Goal: Task Accomplishment & Management: Manage account settings

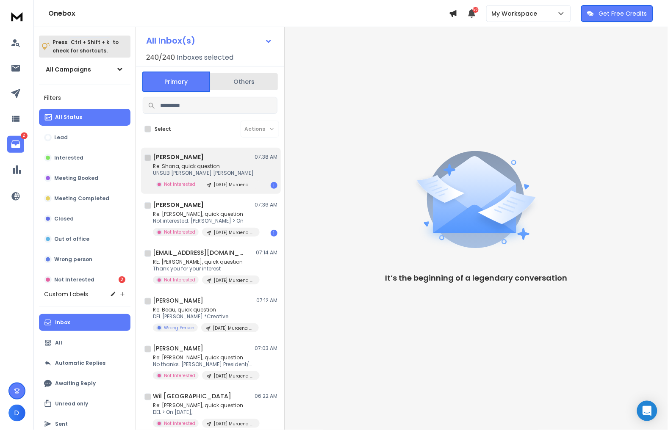
click at [225, 163] on p "Re: Shona, quick question" at bounding box center [204, 166] width 102 height 7
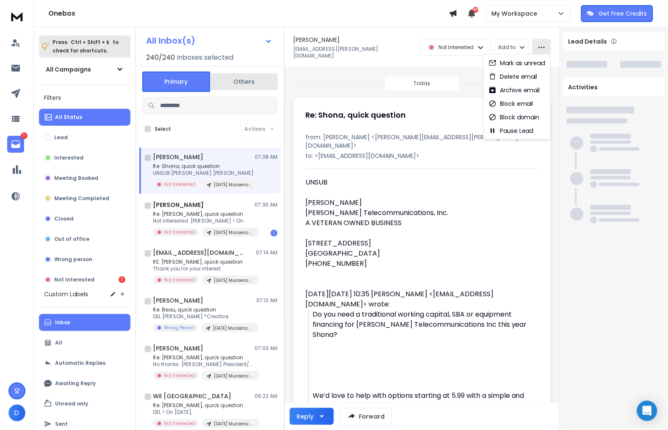
click at [539, 46] on icon "button" at bounding box center [542, 48] width 8 height 8
click at [522, 104] on div "Block email" at bounding box center [511, 104] width 44 height 8
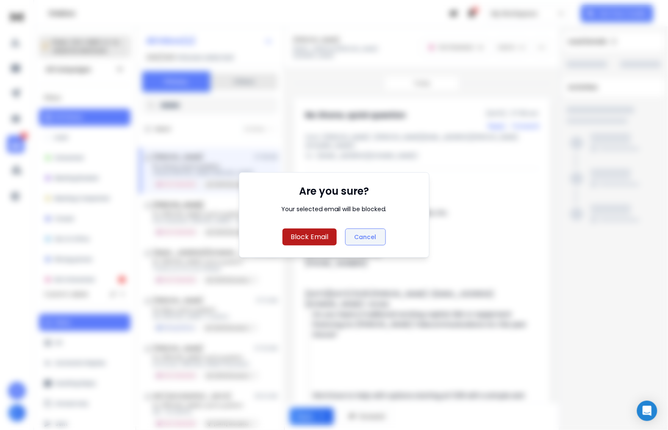
click at [307, 234] on button "Block Email" at bounding box center [309, 237] width 54 height 17
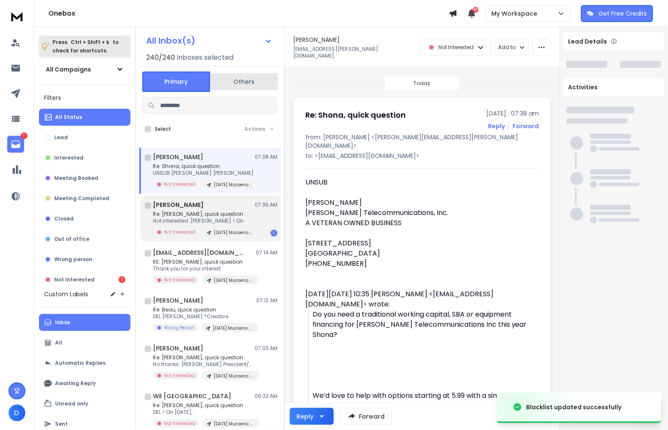
click at [231, 222] on p "Not interested. [PERSON_NAME] > On" at bounding box center [204, 221] width 102 height 7
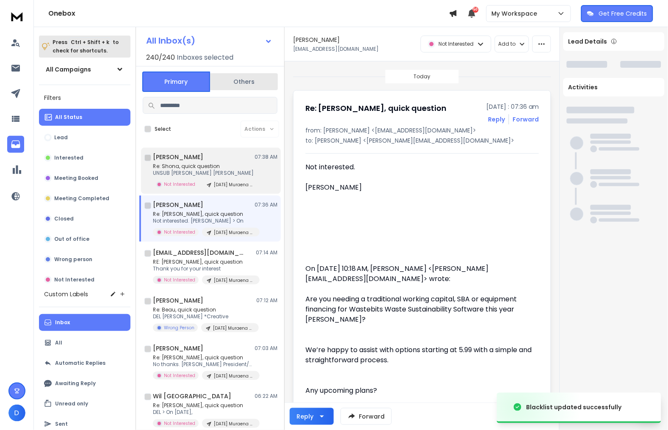
click at [212, 161] on div "Shona Freeman 07:38 AM Re: Shona, quick question UNSUB Shona P. Freeman Phillip…" at bounding box center [215, 171] width 125 height 36
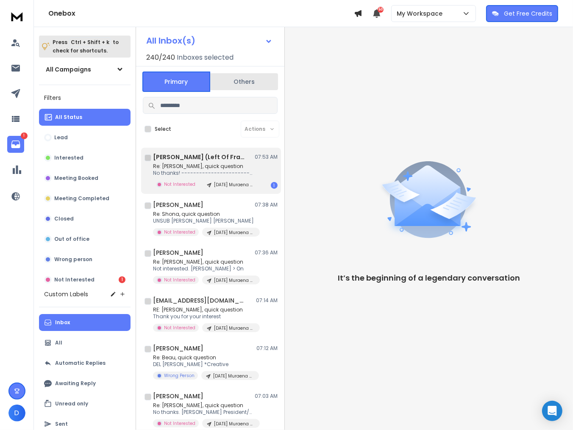
click at [201, 168] on p "Re: [PERSON_NAME], quick question" at bounding box center [204, 166] width 102 height 7
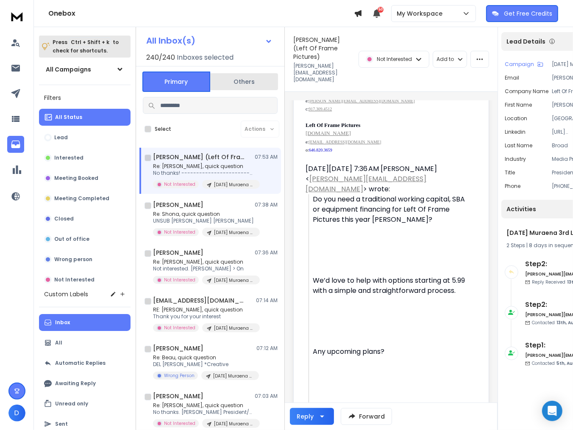
scroll to position [141, 0]
